Goal: Task Accomplishment & Management: Manage account settings

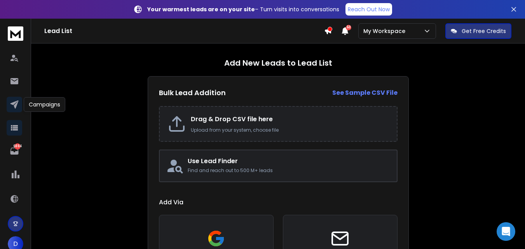
click at [15, 106] on icon at bounding box center [14, 104] width 8 height 8
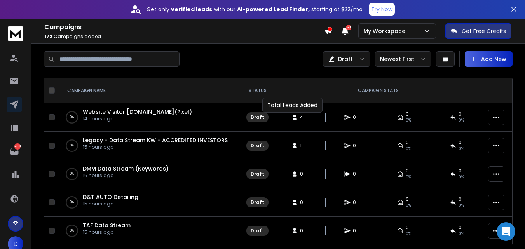
click at [291, 118] on icon at bounding box center [294, 117] width 6 height 6
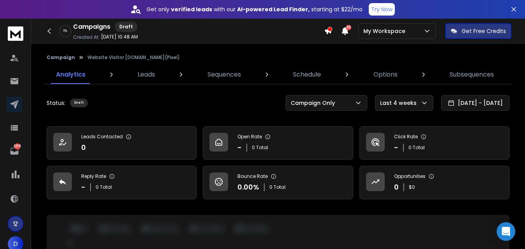
click at [128, 71] on div "Analytics Leads Sequences Schedule Options Subsequences" at bounding box center [275, 74] width 463 height 19
click at [141, 74] on p "Leads" at bounding box center [146, 74] width 17 height 9
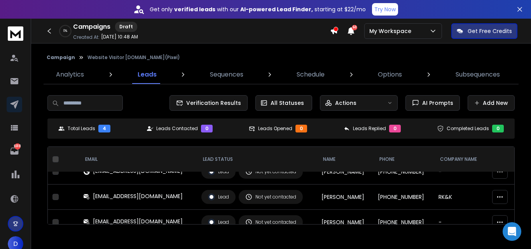
scroll to position [55, 0]
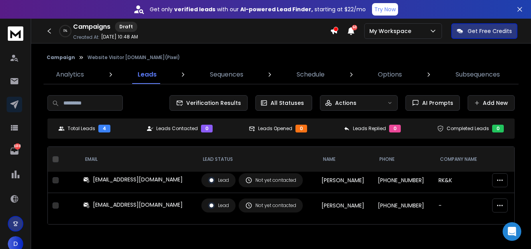
click at [284, 206] on div "Not yet contacted" at bounding box center [270, 205] width 51 height 7
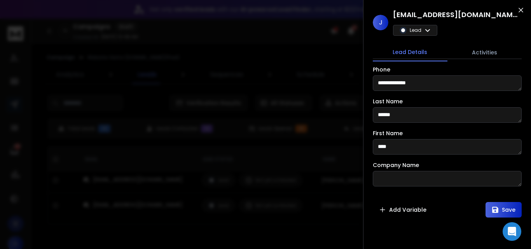
click at [518, 7] on icon "button" at bounding box center [521, 10] width 8 height 8
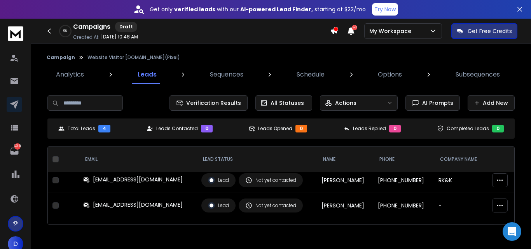
scroll to position [0, 0]
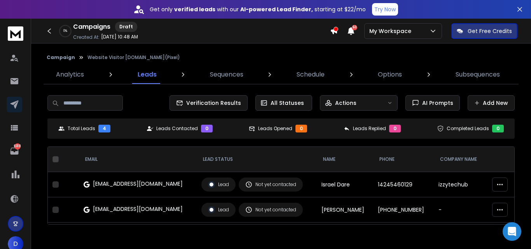
click at [331, 210] on td "[PERSON_NAME]" at bounding box center [345, 209] width 56 height 25
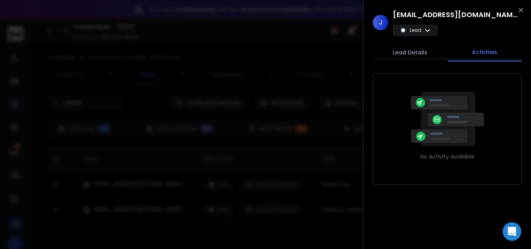
click at [483, 53] on button "Activities" at bounding box center [484, 53] width 75 height 18
click at [397, 49] on button "Lead Details" at bounding box center [410, 52] width 75 height 17
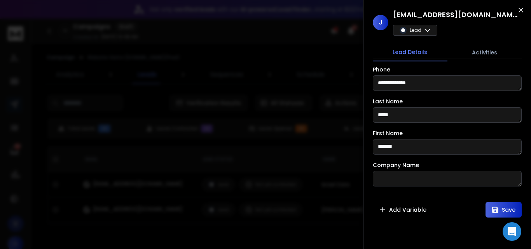
click at [520, 9] on icon "button" at bounding box center [521, 10] width 4 height 4
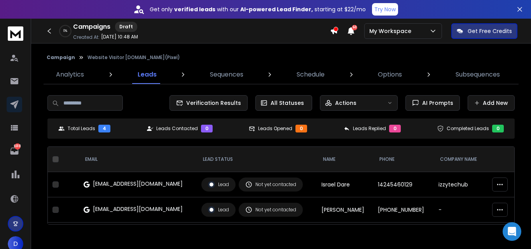
scroll to position [55, 0]
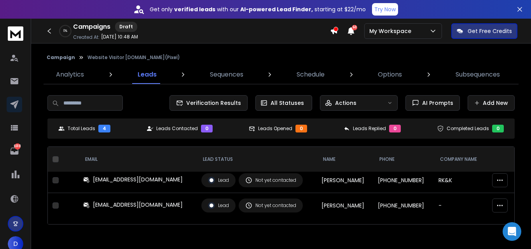
click at [395, 183] on td "[PHONE_NUMBER]" at bounding box center [403, 180] width 60 height 25
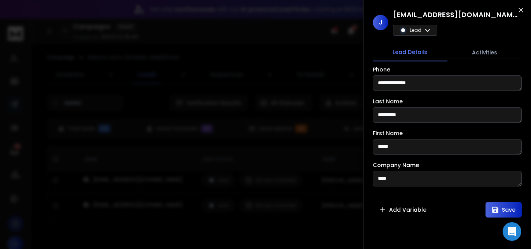
click at [522, 9] on icon "button" at bounding box center [521, 10] width 4 height 4
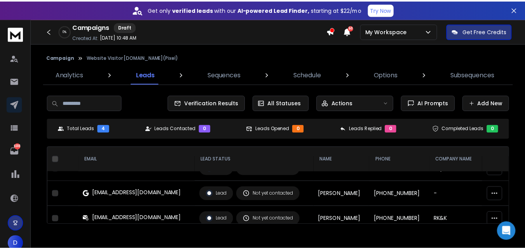
scroll to position [0, 0]
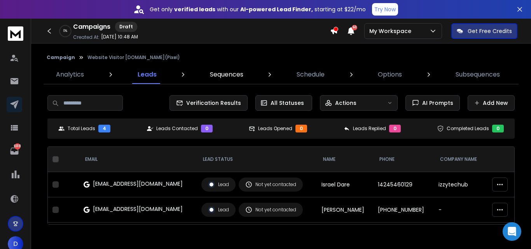
click at [218, 74] on p "Sequences" at bounding box center [226, 74] width 33 height 9
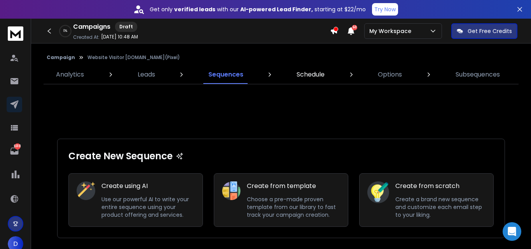
click at [310, 77] on p "Schedule" at bounding box center [310, 74] width 28 height 9
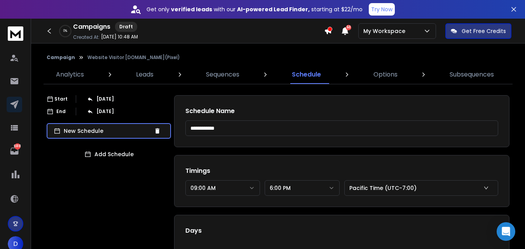
click at [113, 96] on p "Tue Aug 12 2025" at bounding box center [104, 99] width 17 height 6
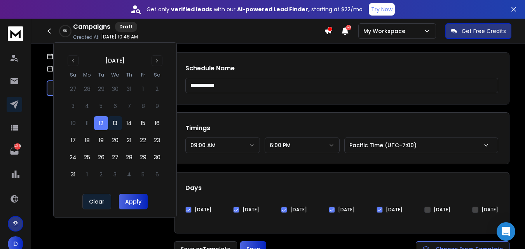
scroll to position [61, 0]
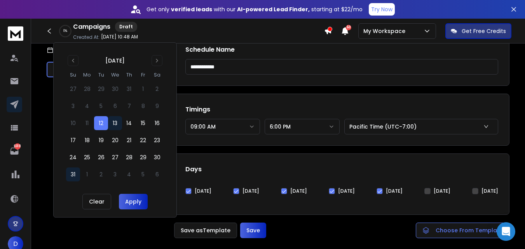
click at [73, 173] on button "31" at bounding box center [73, 174] width 14 height 14
click at [138, 202] on button "Apply" at bounding box center [133, 202] width 29 height 16
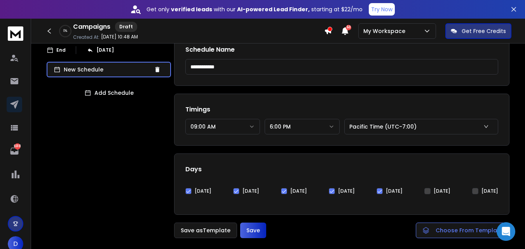
click at [256, 231] on button "Save" at bounding box center [253, 231] width 26 height 16
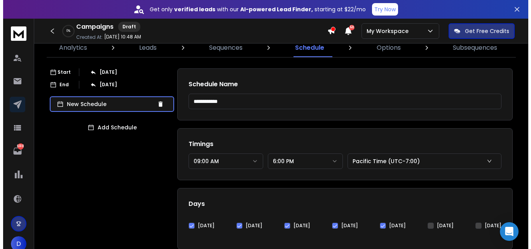
scroll to position [0, 0]
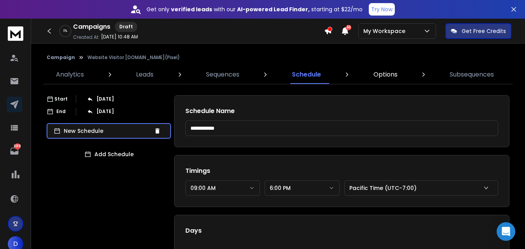
click at [383, 70] on p "Options" at bounding box center [385, 74] width 24 height 9
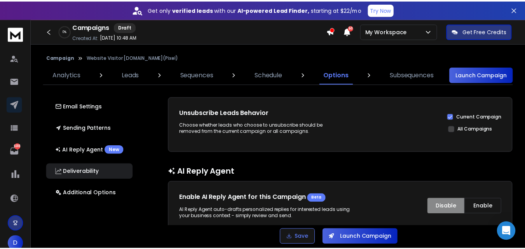
scroll to position [725, 0]
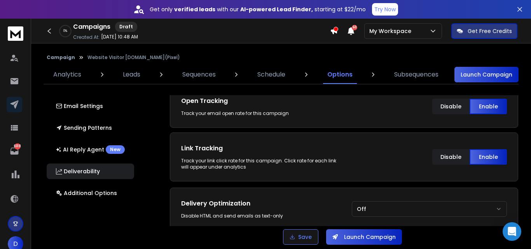
click at [354, 236] on button "Launch Campaign" at bounding box center [364, 237] width 76 height 16
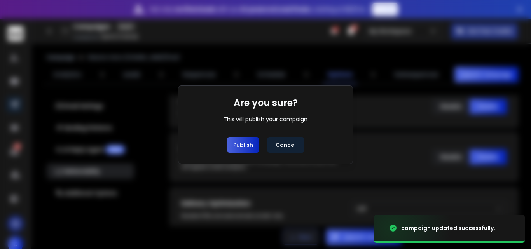
click at [243, 145] on button "Publish" at bounding box center [243, 145] width 32 height 16
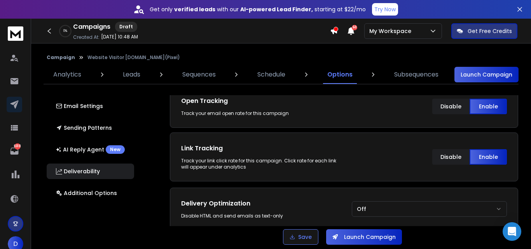
click at [471, 76] on button "Launch Campaign" at bounding box center [486, 75] width 64 height 16
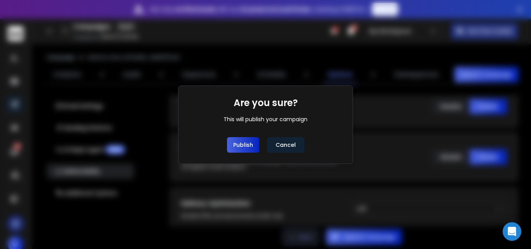
click at [244, 145] on button "Publish" at bounding box center [243, 145] width 32 height 16
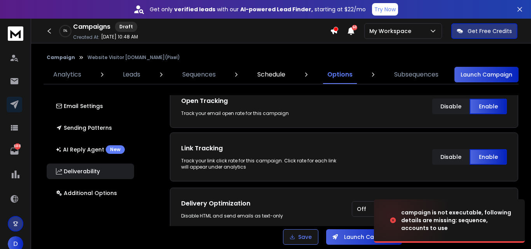
click at [278, 73] on p "Schedule" at bounding box center [271, 74] width 28 height 9
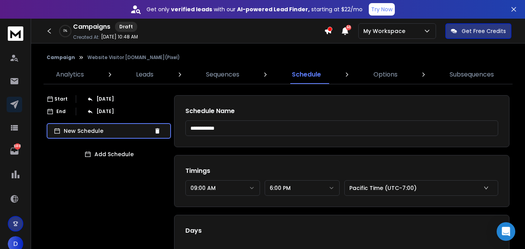
click at [232, 125] on input "**********" at bounding box center [341, 128] width 313 height 16
click at [225, 71] on p "Sequences" at bounding box center [222, 74] width 33 height 9
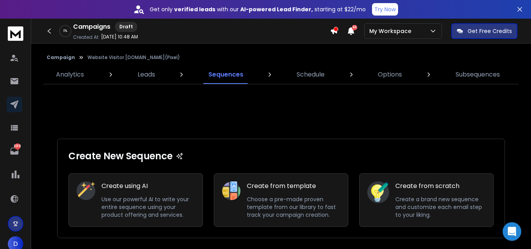
click at [262, 190] on h1 "Create from template" at bounding box center [293, 185] width 93 height 9
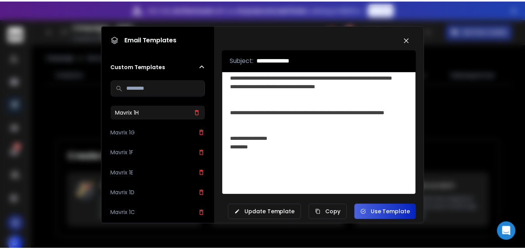
scroll to position [75, 0]
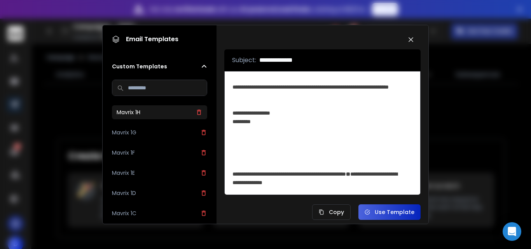
click at [381, 211] on button "Use Template" at bounding box center [389, 212] width 62 height 16
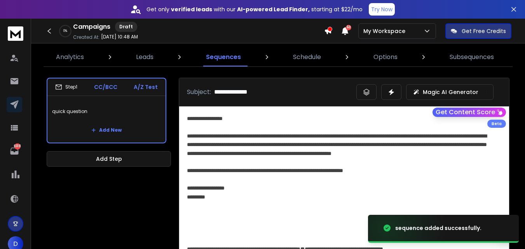
scroll to position [0, 0]
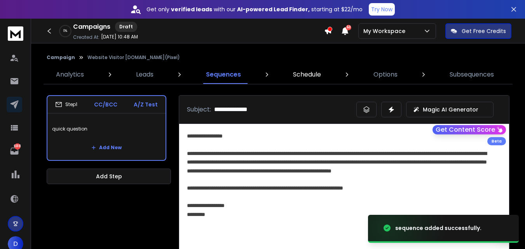
click at [301, 74] on p "Schedule" at bounding box center [307, 74] width 28 height 9
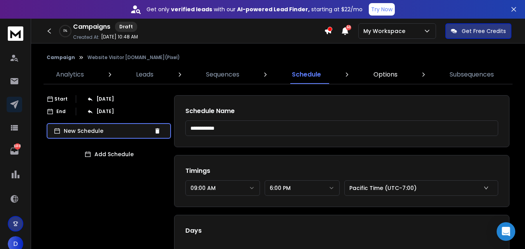
click at [393, 70] on p "Options" at bounding box center [385, 74] width 24 height 9
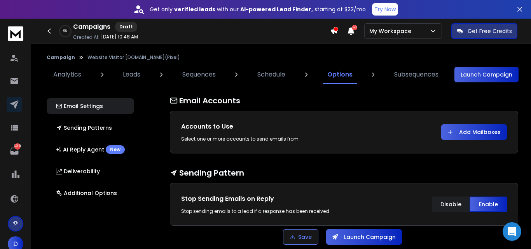
click at [467, 130] on button "Add Mailboxes" at bounding box center [474, 132] width 66 height 16
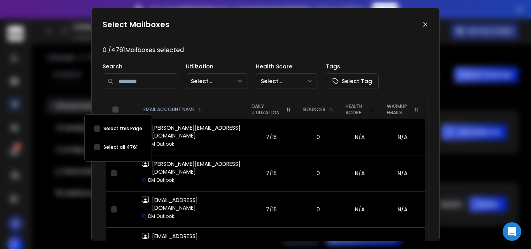
click at [113, 107] on button "Select this Page" at bounding box center [115, 109] width 6 height 6
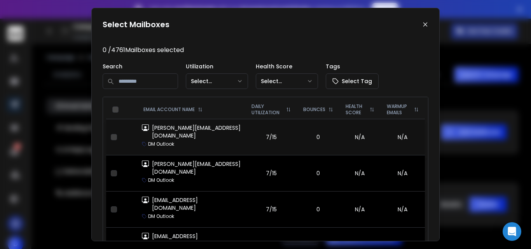
click at [115, 134] on button "button" at bounding box center [114, 137] width 6 height 6
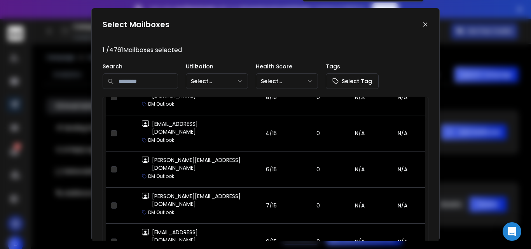
scroll to position [1269, 0]
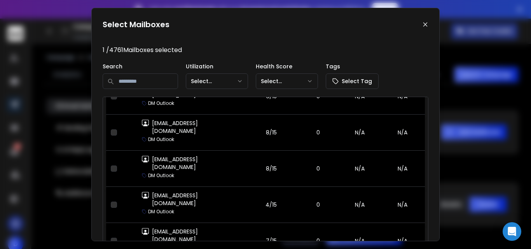
click at [424, 26] on icon at bounding box center [425, 24] width 6 height 6
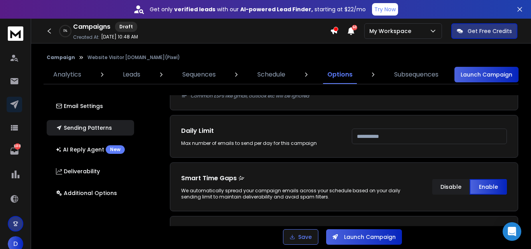
scroll to position [0, 0]
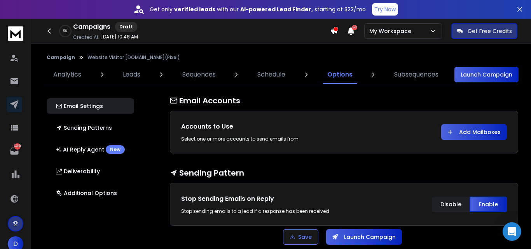
click at [359, 240] on button "Launch Campaign" at bounding box center [364, 237] width 76 height 16
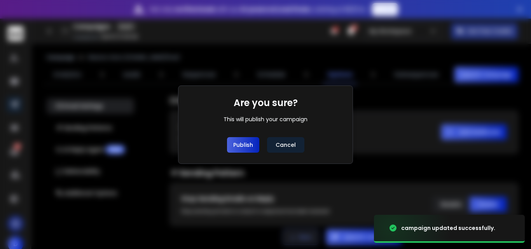
click at [241, 146] on button "Publish" at bounding box center [243, 145] width 32 height 16
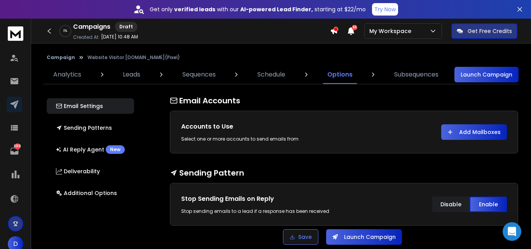
click at [488, 127] on button "Add Mailboxes" at bounding box center [474, 132] width 66 height 16
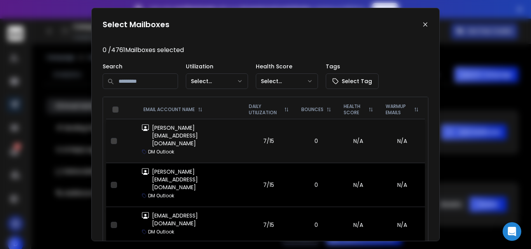
click at [115, 138] on button "button" at bounding box center [114, 141] width 6 height 6
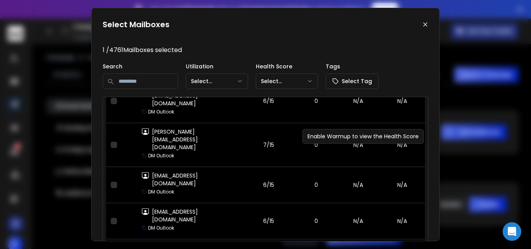
scroll to position [45, 0]
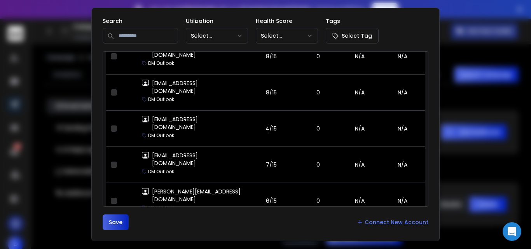
click at [108, 221] on button "Save" at bounding box center [116, 222] width 26 height 16
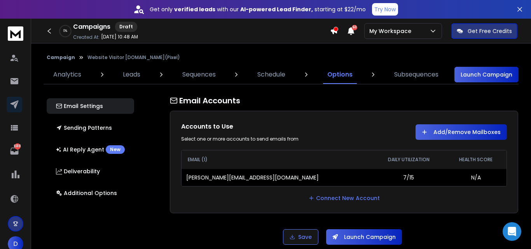
click at [346, 235] on button "Launch Campaign" at bounding box center [364, 237] width 76 height 16
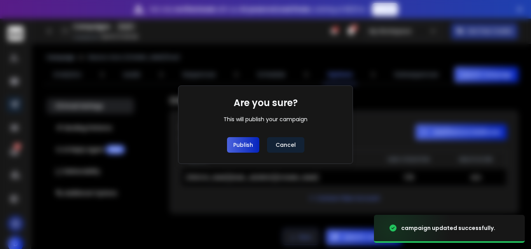
click at [248, 146] on button "Publish" at bounding box center [243, 145] width 32 height 16
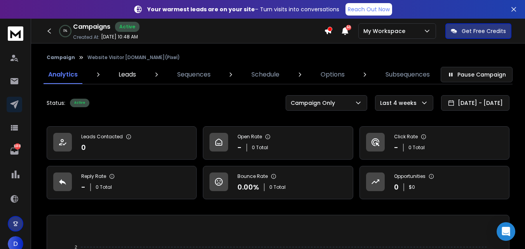
click at [128, 78] on p "Leads" at bounding box center [127, 74] width 17 height 9
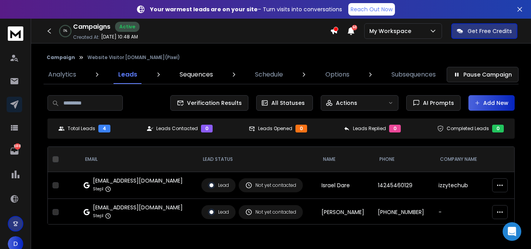
click at [198, 76] on p "Sequences" at bounding box center [196, 74] width 33 height 9
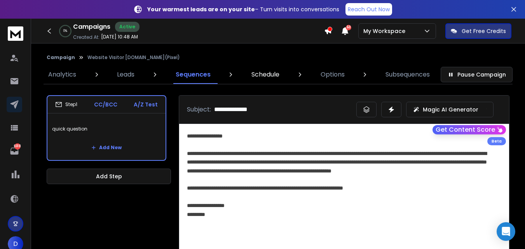
click at [284, 73] on link "Schedule" at bounding box center [265, 74] width 37 height 19
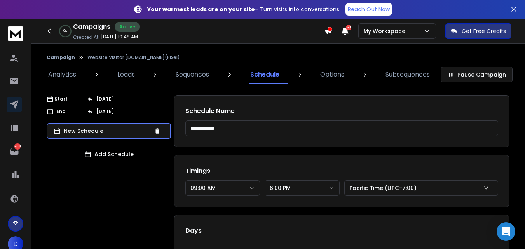
click at [56, 98] on p "Start" at bounding box center [60, 99] width 13 height 6
click at [113, 98] on p "[DATE]" at bounding box center [104, 99] width 17 height 6
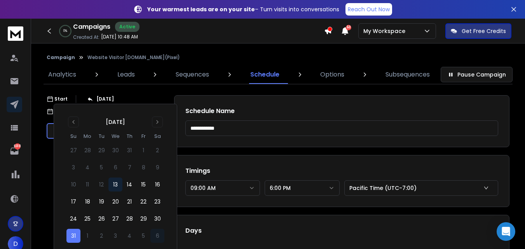
click at [156, 237] on button "6" at bounding box center [157, 236] width 14 height 14
click at [156, 236] on button "6" at bounding box center [157, 236] width 14 height 14
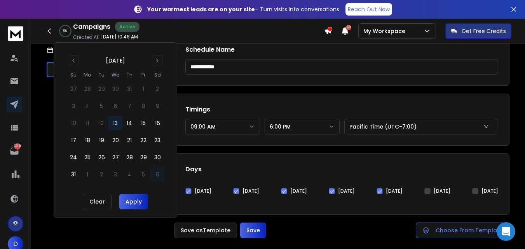
click at [155, 172] on button "6" at bounding box center [157, 174] width 14 height 14
click at [134, 199] on button "Apply" at bounding box center [133, 202] width 29 height 16
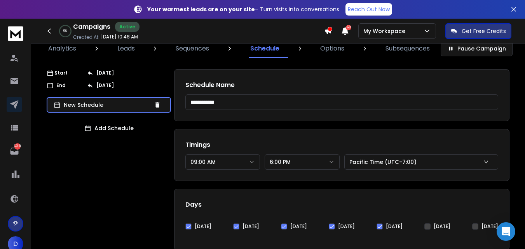
scroll to position [0, 0]
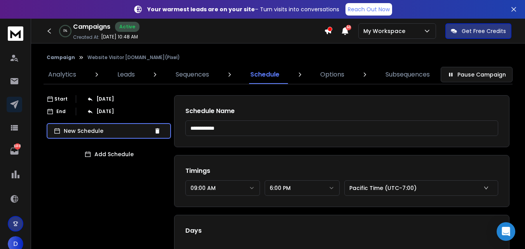
click at [110, 111] on p "[DATE]" at bounding box center [104, 111] width 17 height 6
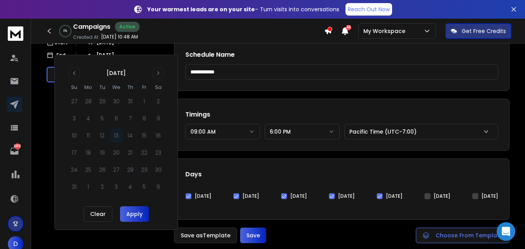
scroll to position [61, 0]
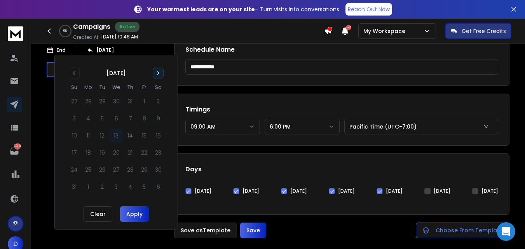
click at [158, 73] on icon "Go to next month" at bounding box center [158, 73] width 6 height 6
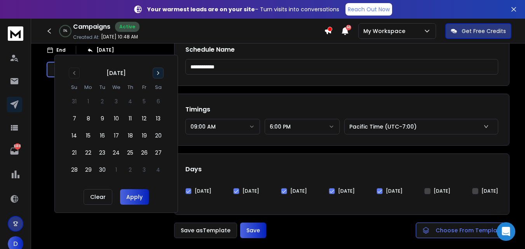
click at [158, 73] on icon "Go to next month" at bounding box center [158, 73] width 6 height 6
click at [97, 202] on button "Clear" at bounding box center [98, 197] width 29 height 16
click at [97, 201] on button "Clear" at bounding box center [98, 197] width 29 height 16
click at [96, 198] on button "Clear" at bounding box center [98, 197] width 29 height 16
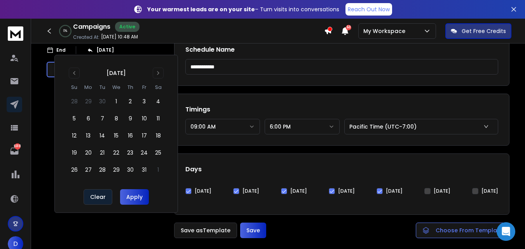
click at [96, 198] on button "Clear" at bounding box center [98, 197] width 29 height 16
click at [51, 154] on div "**********" at bounding box center [278, 136] width 463 height 204
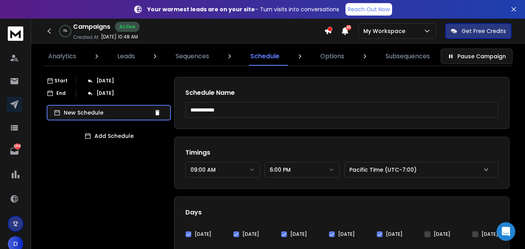
scroll to position [0, 0]
